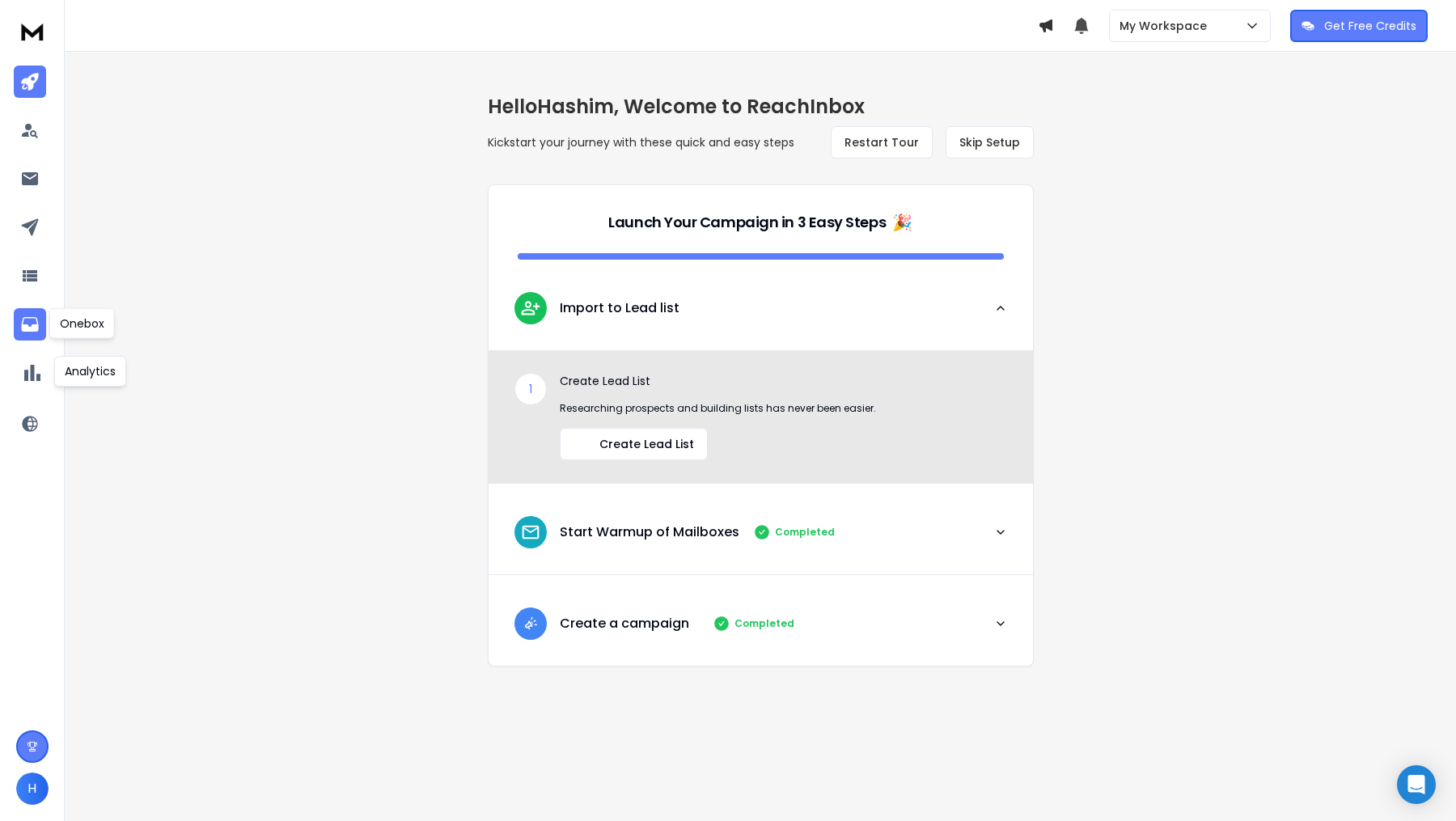
click at [27, 325] on icon at bounding box center [29, 324] width 17 height 14
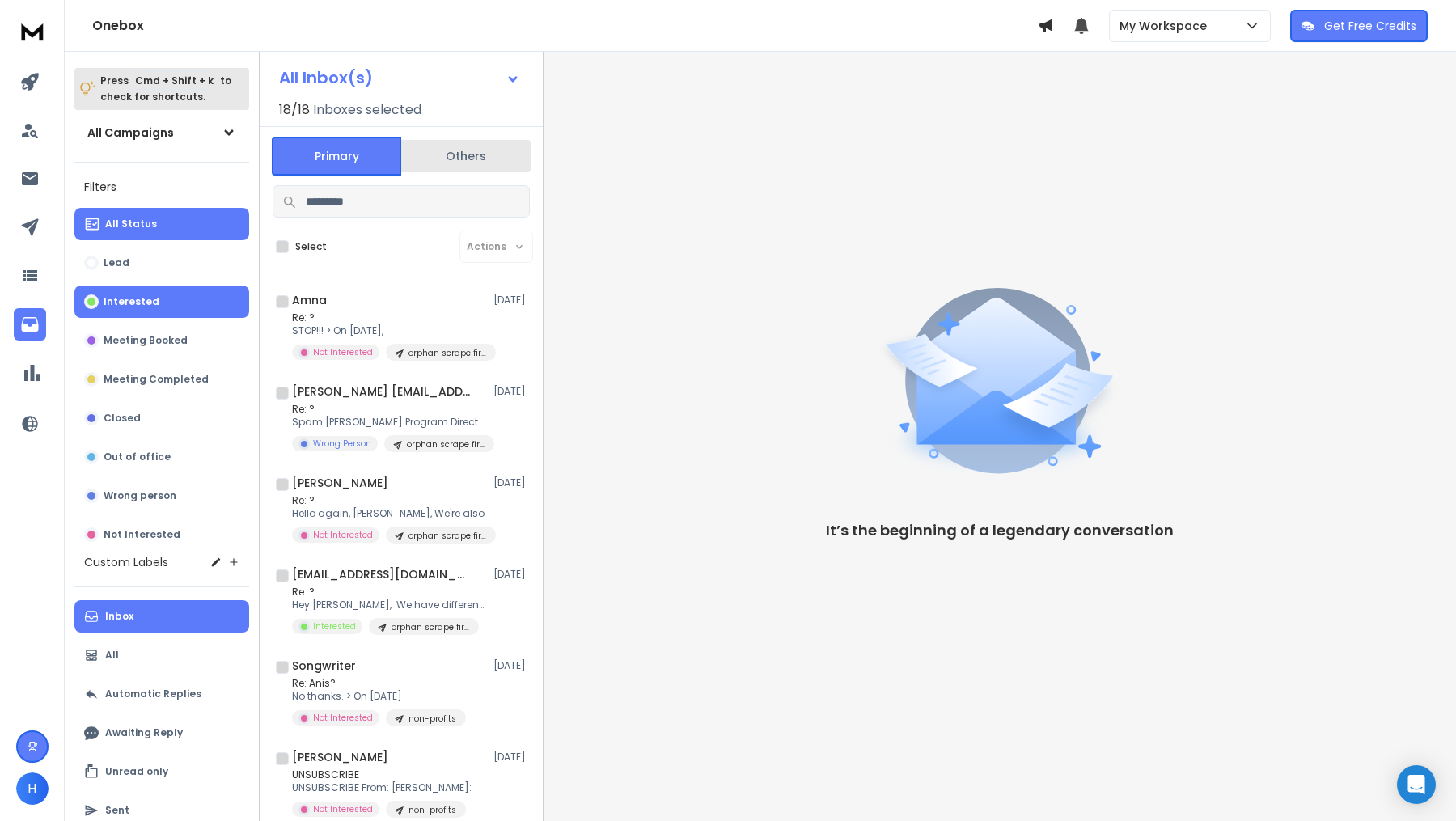
click at [158, 300] on button "Interested" at bounding box center [162, 302] width 175 height 32
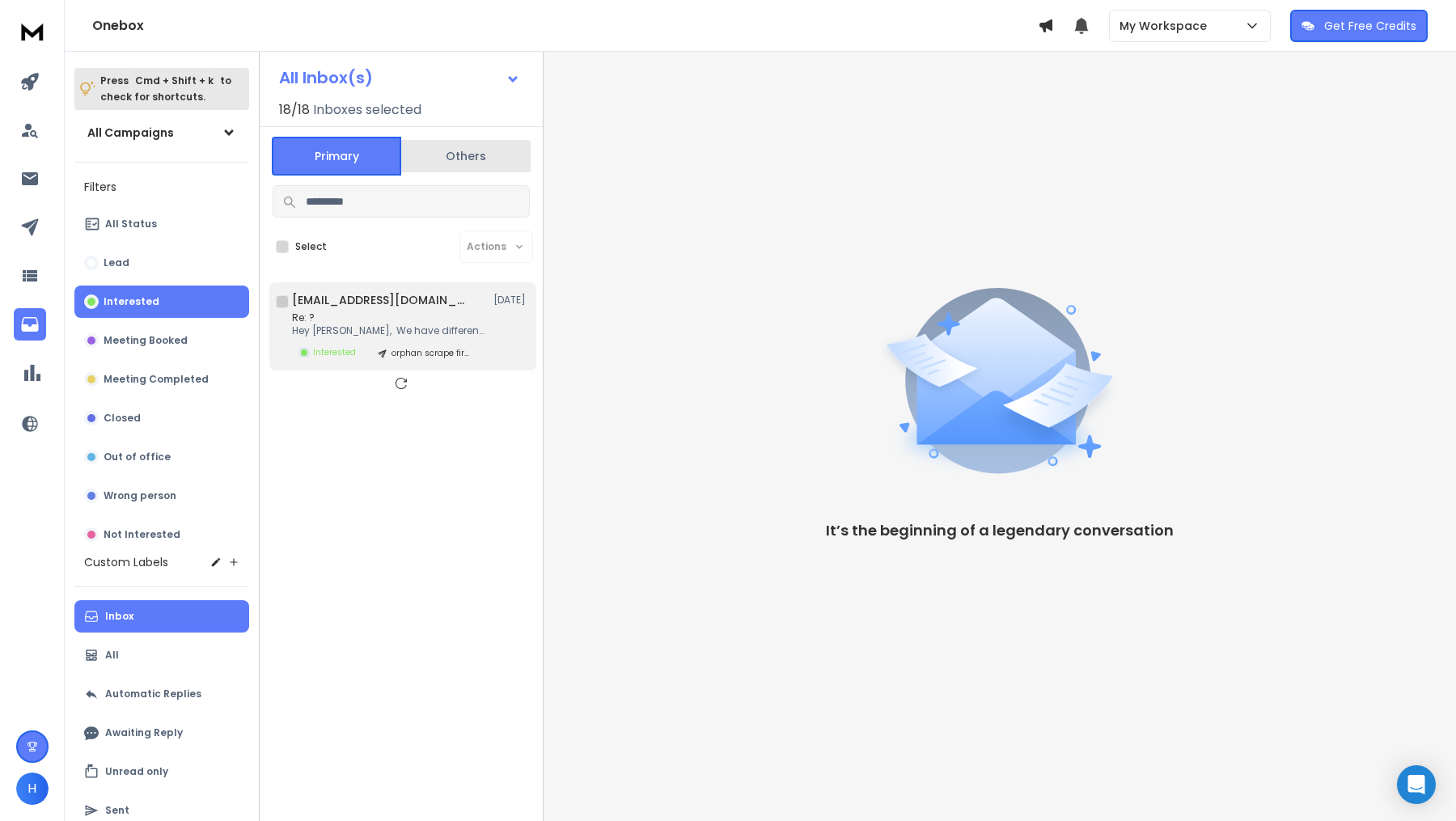
click at [396, 314] on p "Re: ?" at bounding box center [388, 318] width 194 height 13
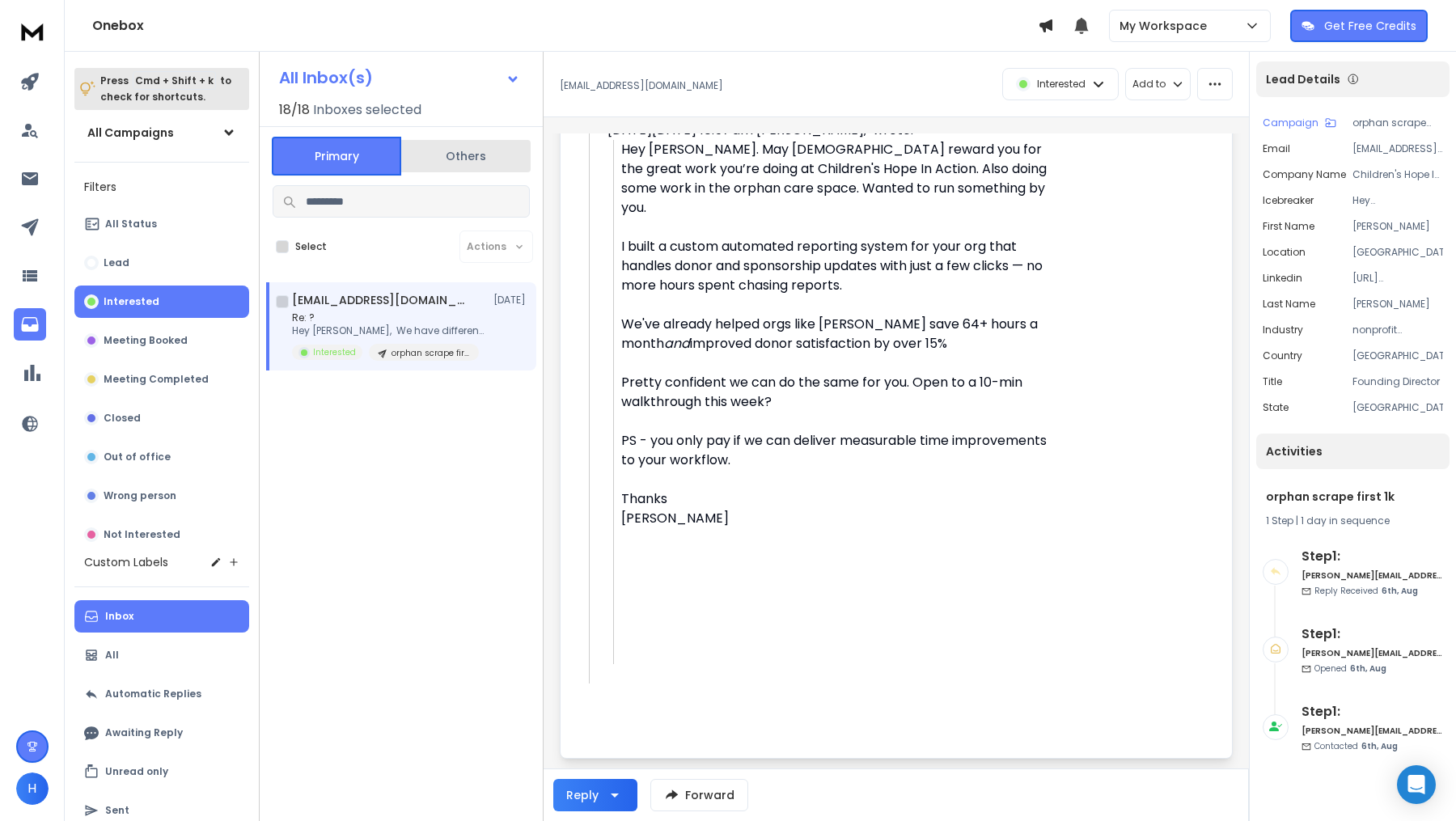
scroll to position [669, 0]
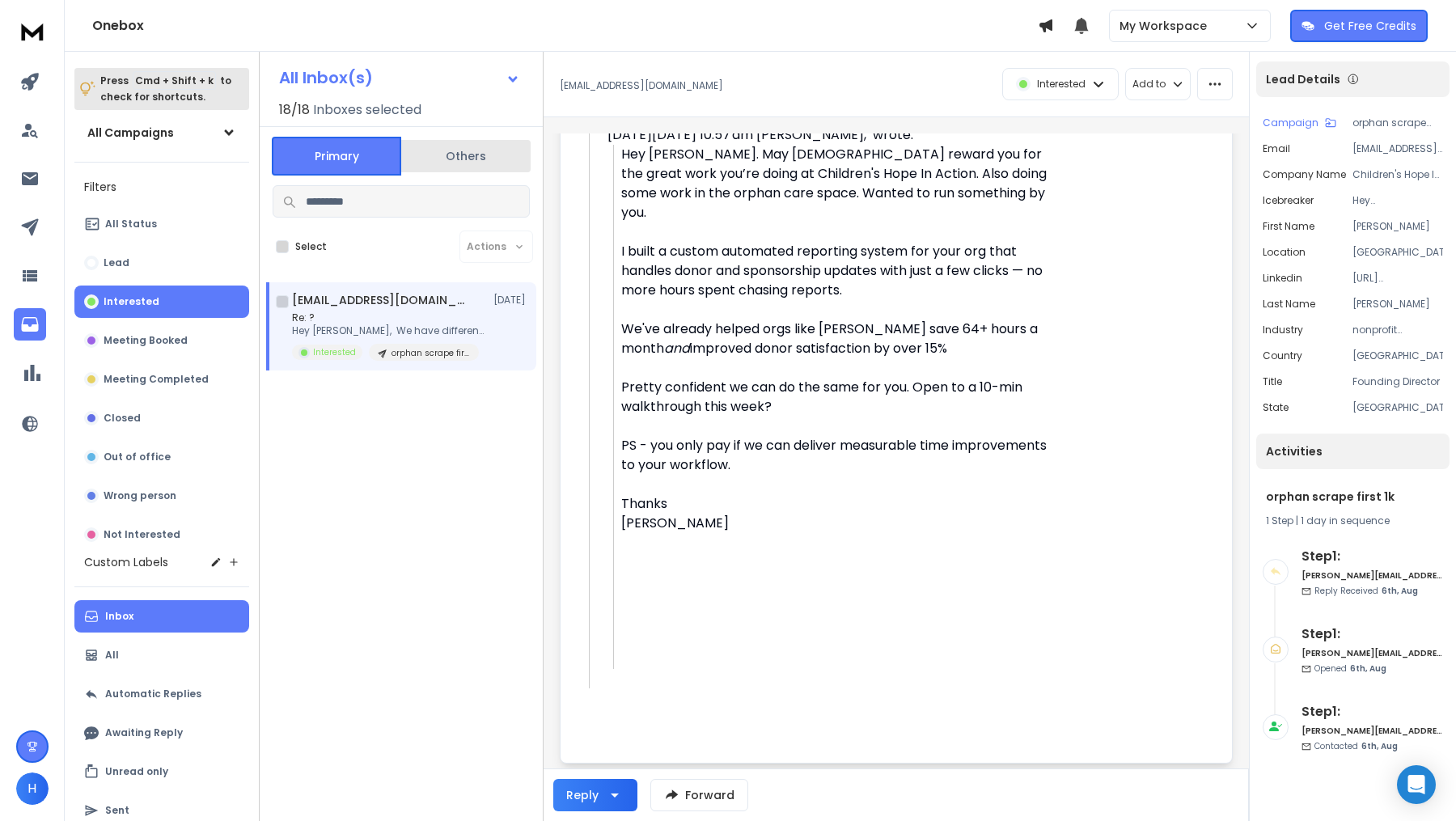
click at [940, 339] on div "We've already helped orgs like [PERSON_NAME] save 64+ hours a month and improve…" at bounding box center [838, 338] width 435 height 39
click at [917, 353] on div "We've already helped orgs like [PERSON_NAME] save 64+ hours a month and improve…" at bounding box center [838, 338] width 435 height 39
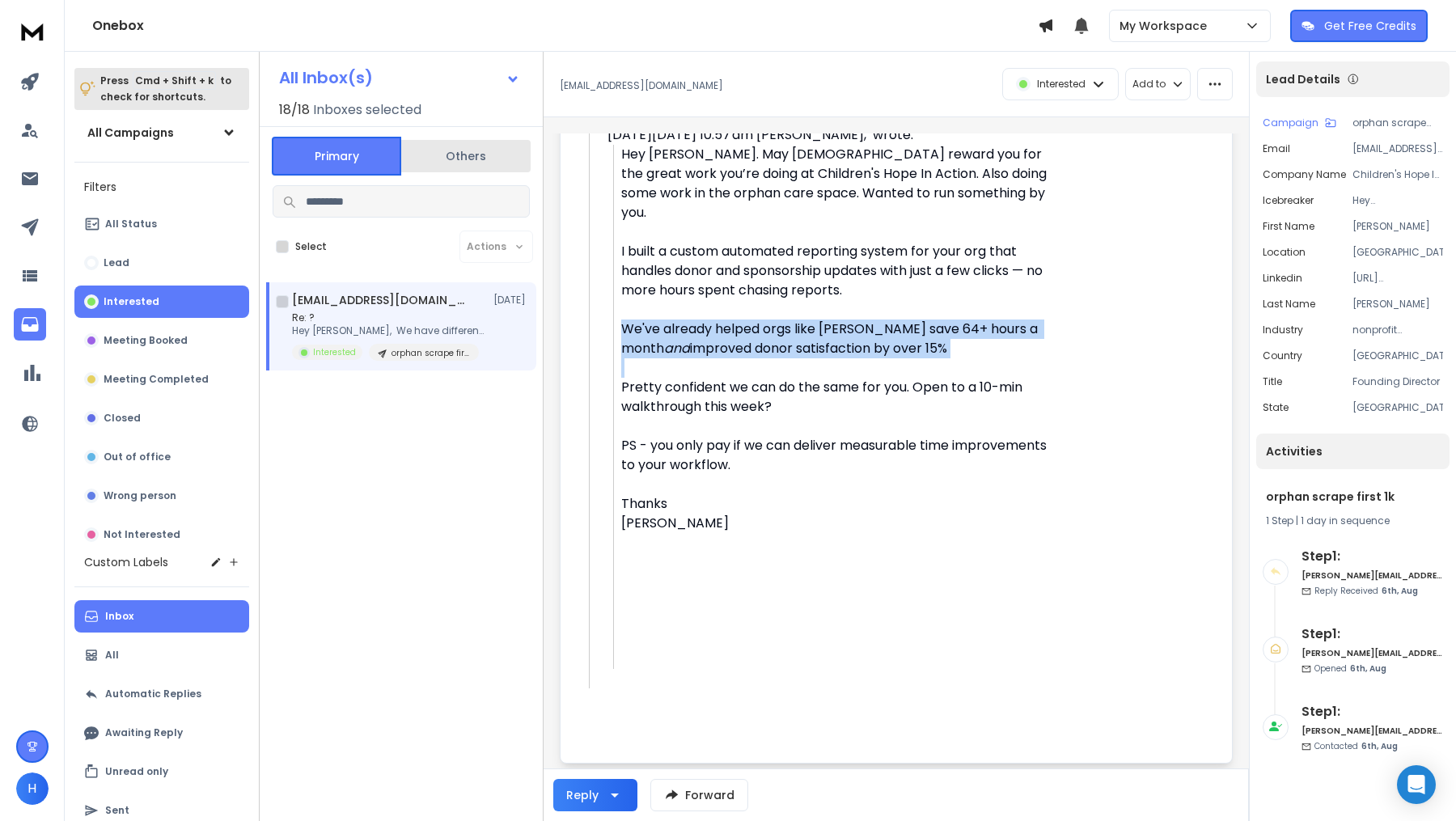
click at [917, 353] on div "We've already helped orgs like [PERSON_NAME] save 64+ hours a month and improve…" at bounding box center [838, 338] width 435 height 39
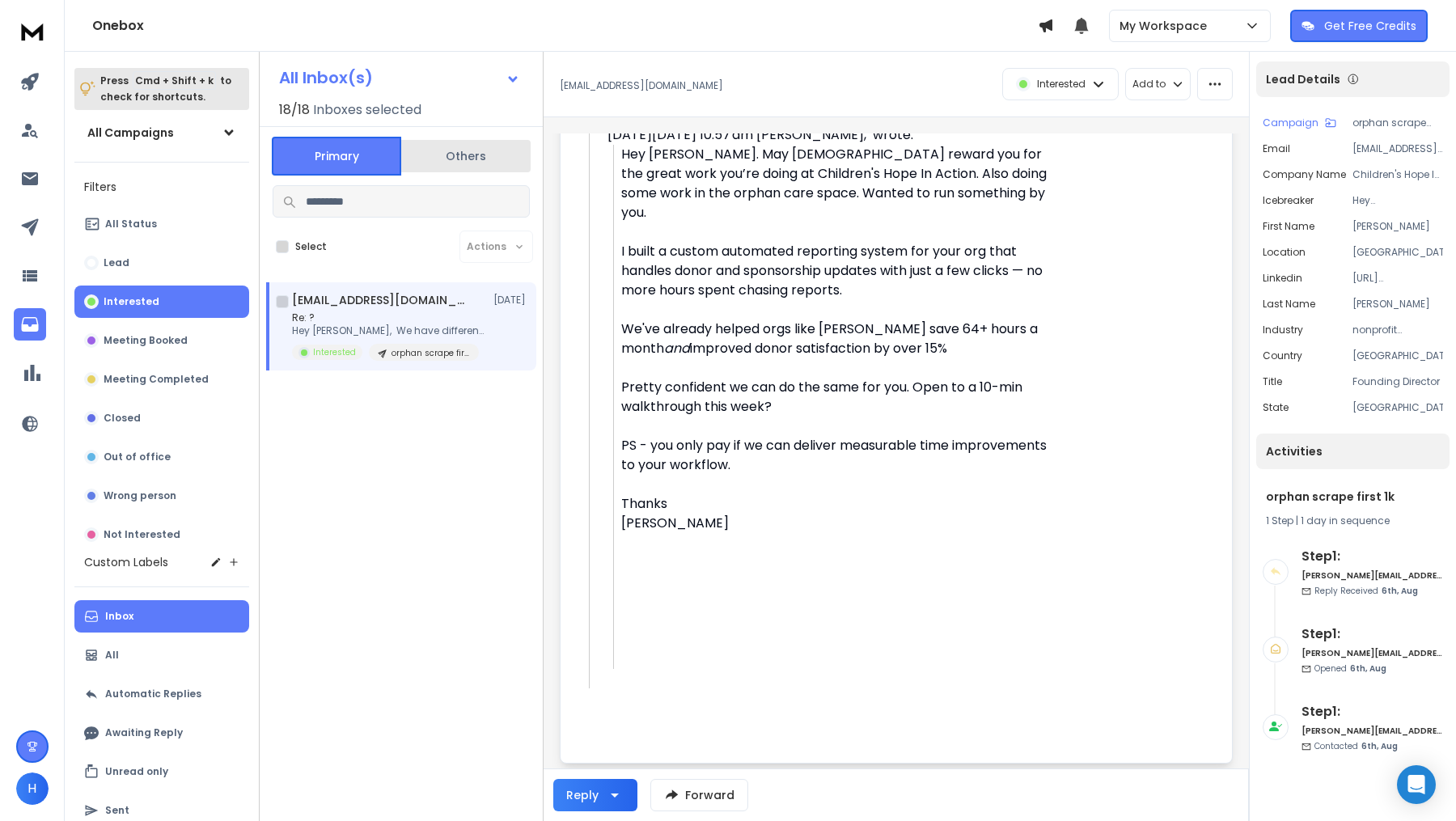
click at [871, 474] on div at bounding box center [838, 484] width 435 height 20
click at [868, 466] on div "PS - you only pay if we can deliver measurable time improvements to your workfl…" at bounding box center [838, 455] width 435 height 39
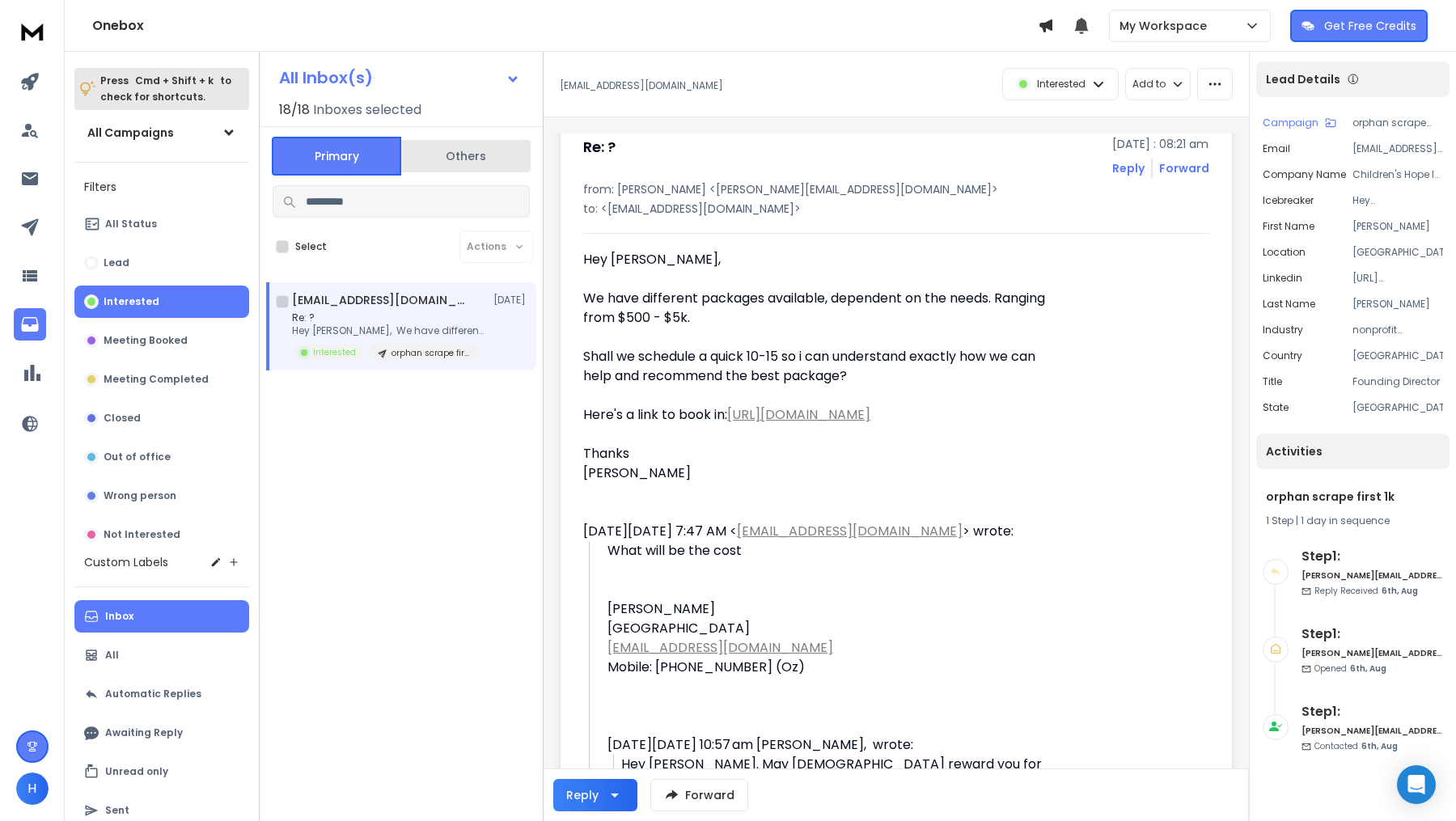
scroll to position [0, 0]
